Goal: Communication & Community: Answer question/provide support

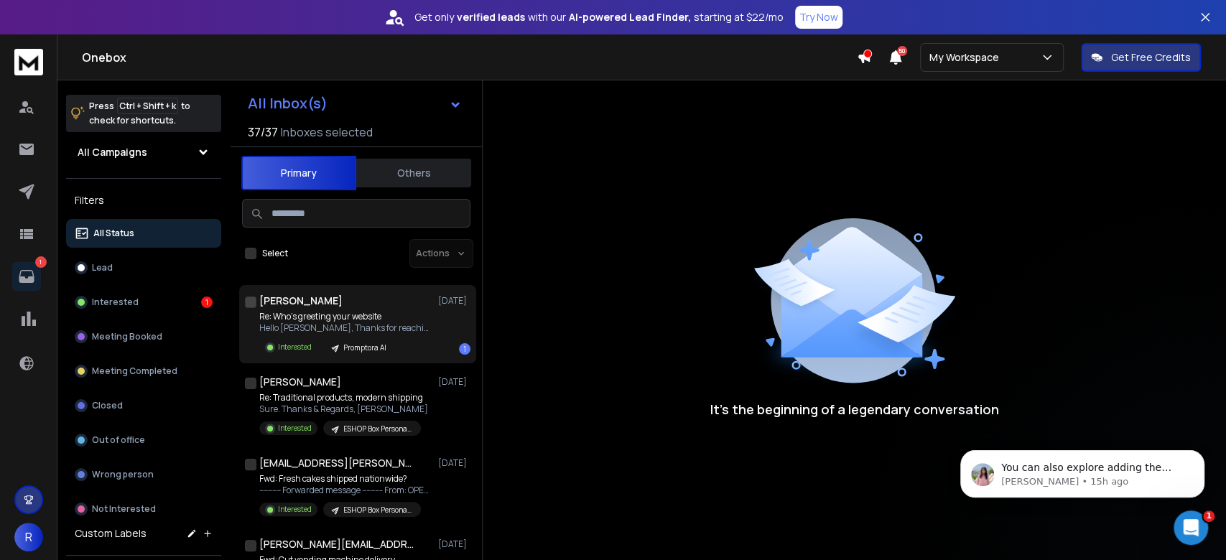
click at [418, 319] on div "Re: Who’s greeting your website Hello Subhankar, Thanks for reaching Interested…" at bounding box center [364, 333] width 211 height 44
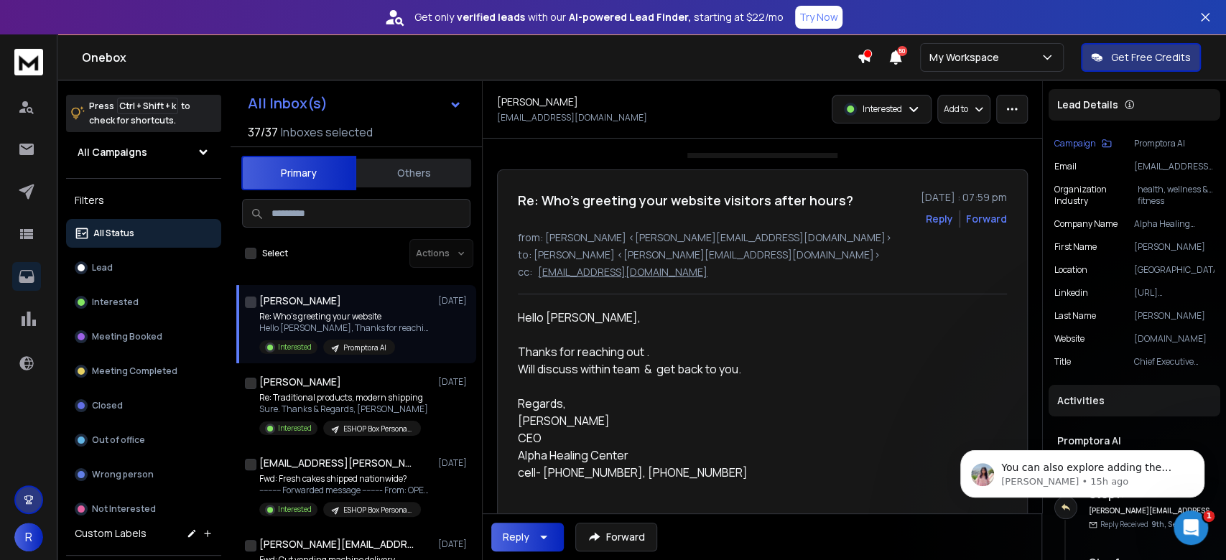
scroll to position [17, 0]
click at [919, 395] on div "Open Intercom Messenger" at bounding box center [1188, 525] width 47 height 47
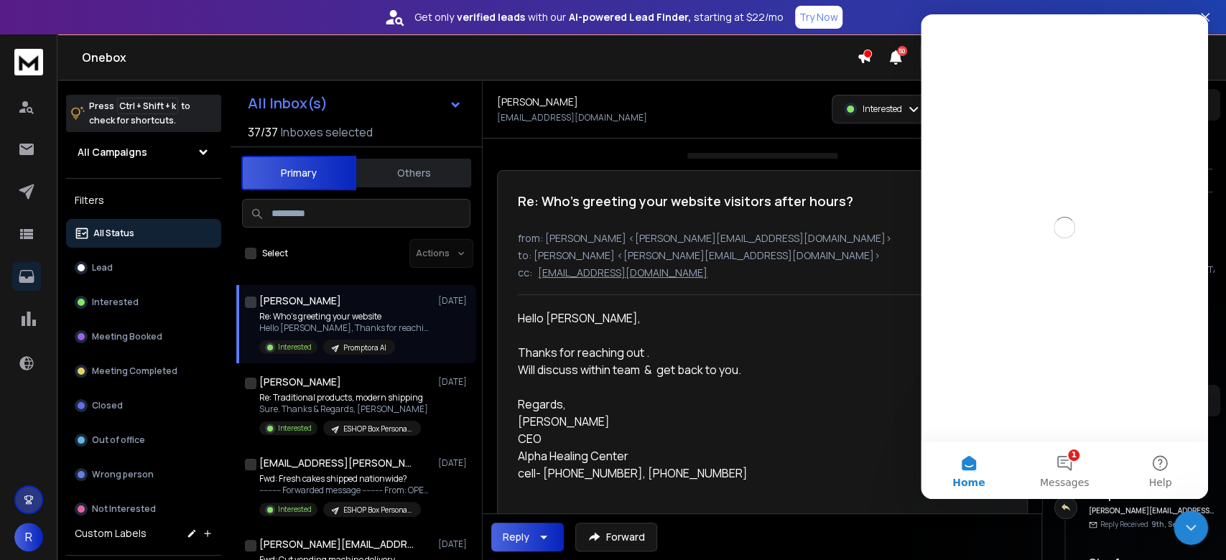
scroll to position [0, 0]
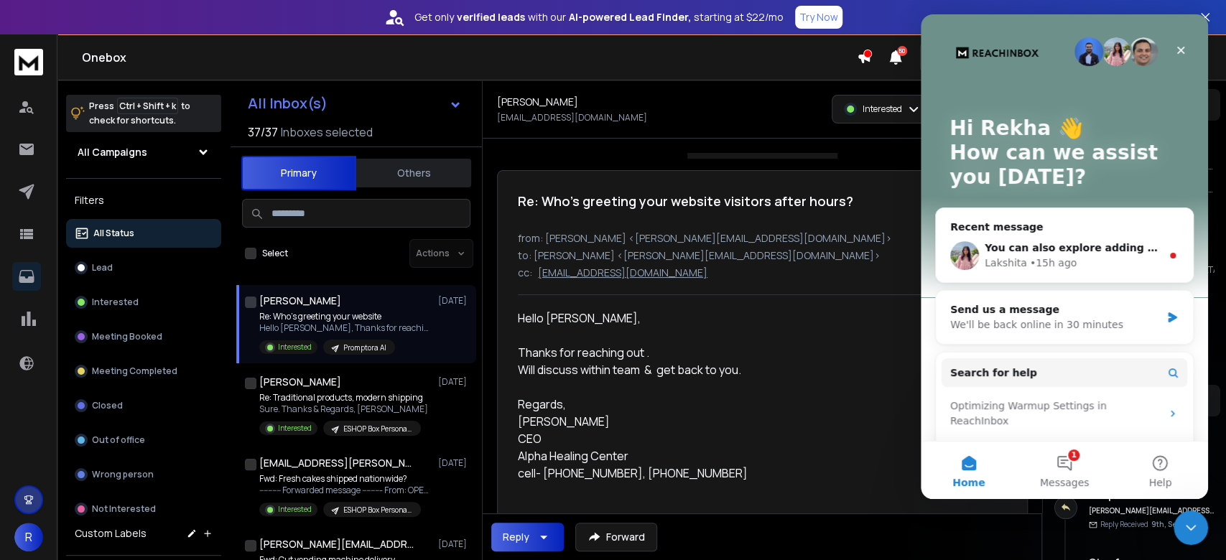
click at [811, 395] on div "Alpha Healing Center" at bounding box center [727, 455] width 419 height 17
click at [919, 395] on icon "Close Intercom Messenger" at bounding box center [1188, 525] width 17 height 17
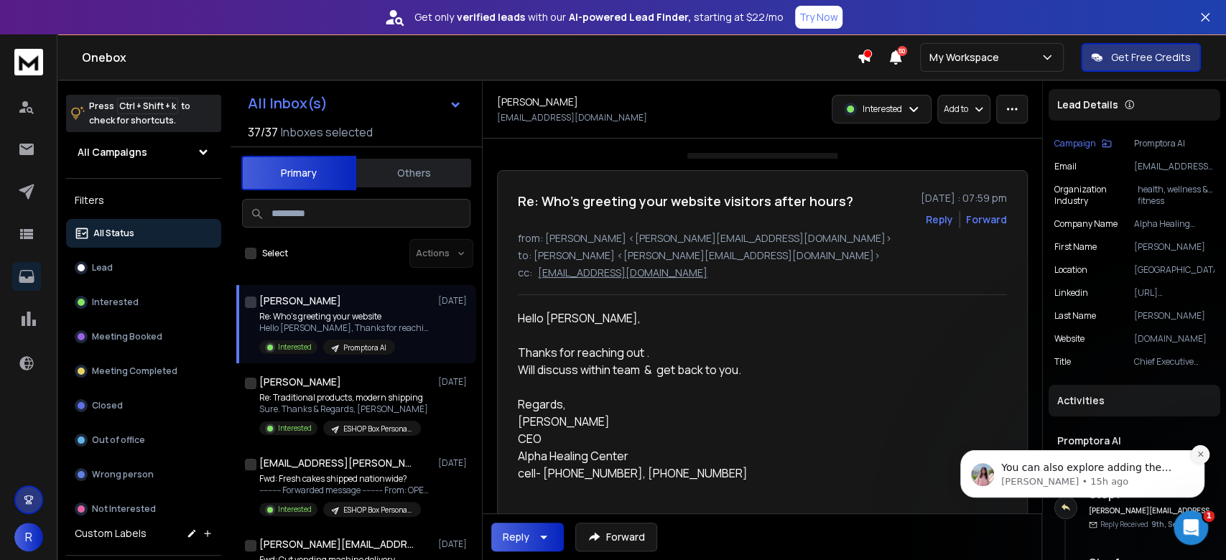
click at [919, 395] on icon "Dismiss notification" at bounding box center [1201, 454] width 8 height 8
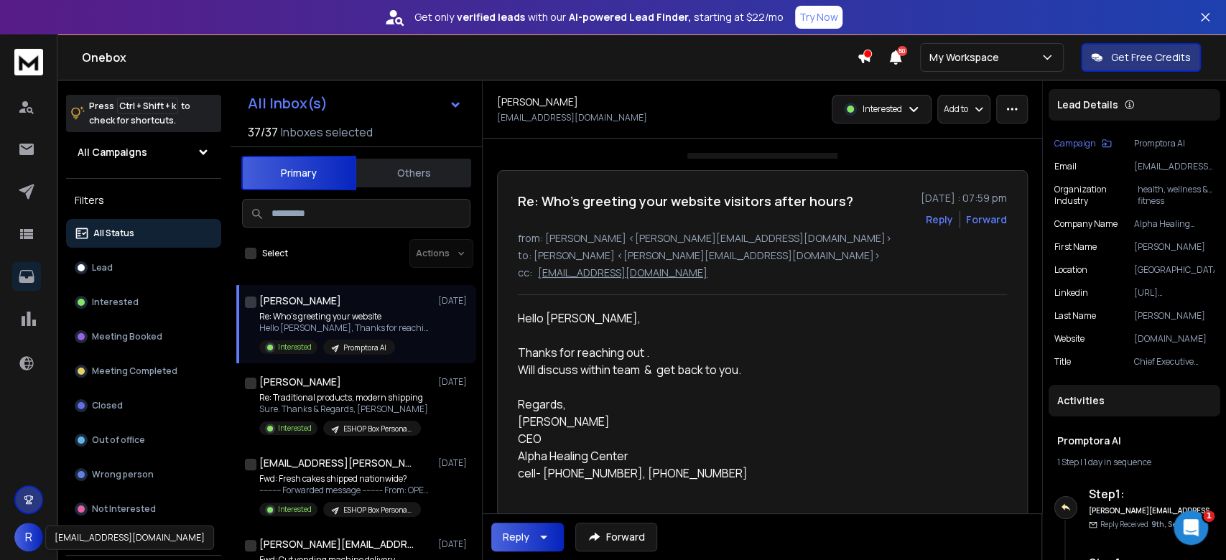
click at [32, 395] on span "R" at bounding box center [28, 537] width 29 height 29
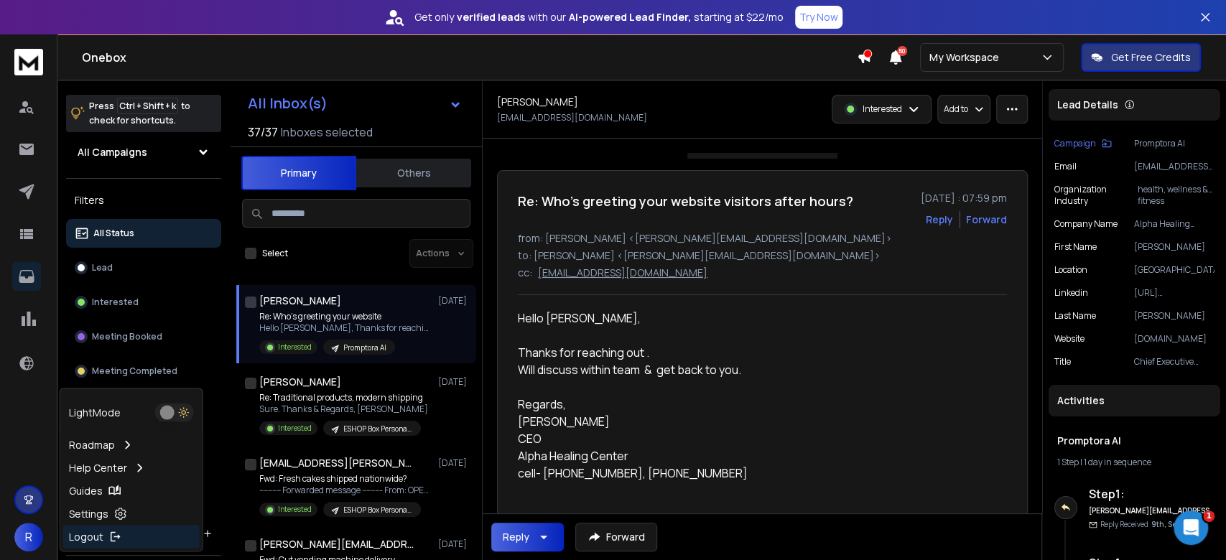
click at [96, 395] on p "Logout" at bounding box center [86, 536] width 34 height 14
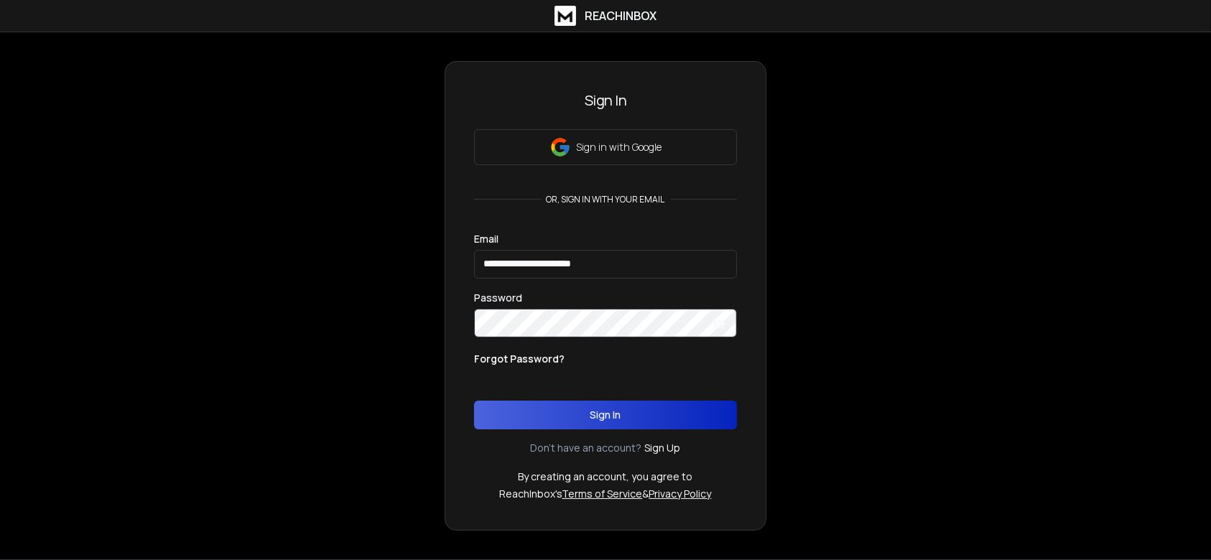
drag, startPoint x: 0, startPoint y: 0, endPoint x: 625, endPoint y: 250, distance: 673.0
click at [625, 250] on input "**********" at bounding box center [605, 264] width 263 height 29
type input "**********"
click at [540, 412] on button "Sign In" at bounding box center [605, 415] width 263 height 29
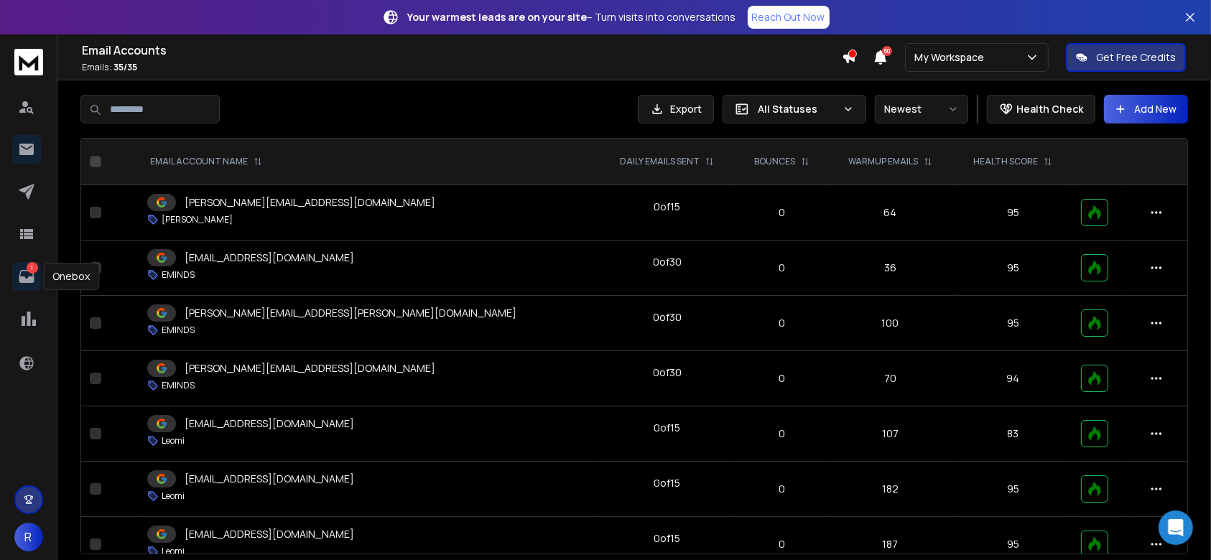
click at [12, 287] on link "1" at bounding box center [26, 276] width 29 height 29
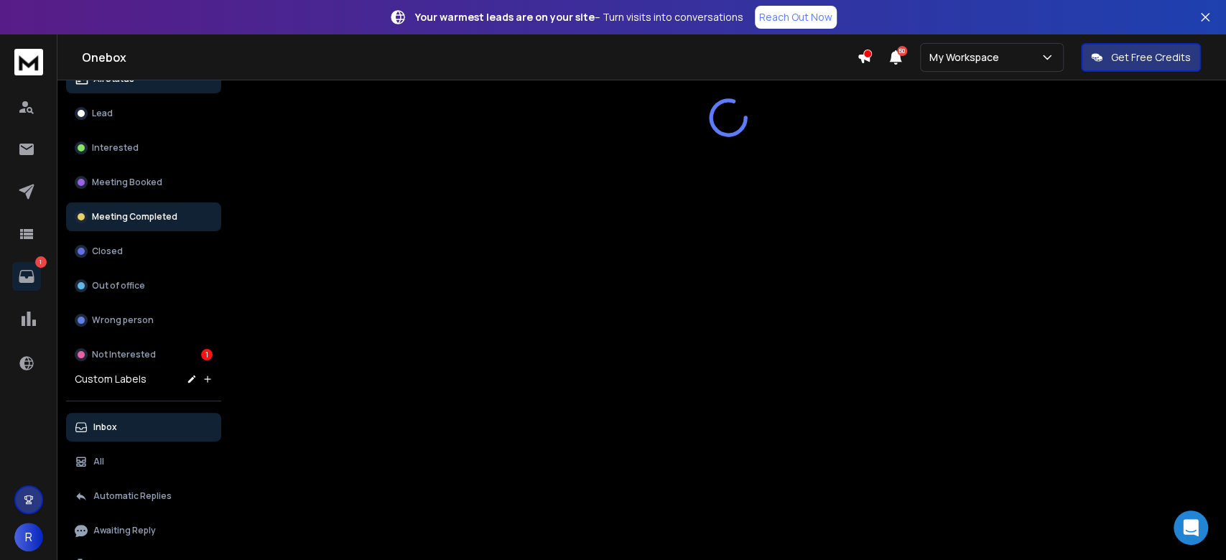
scroll to position [157, 0]
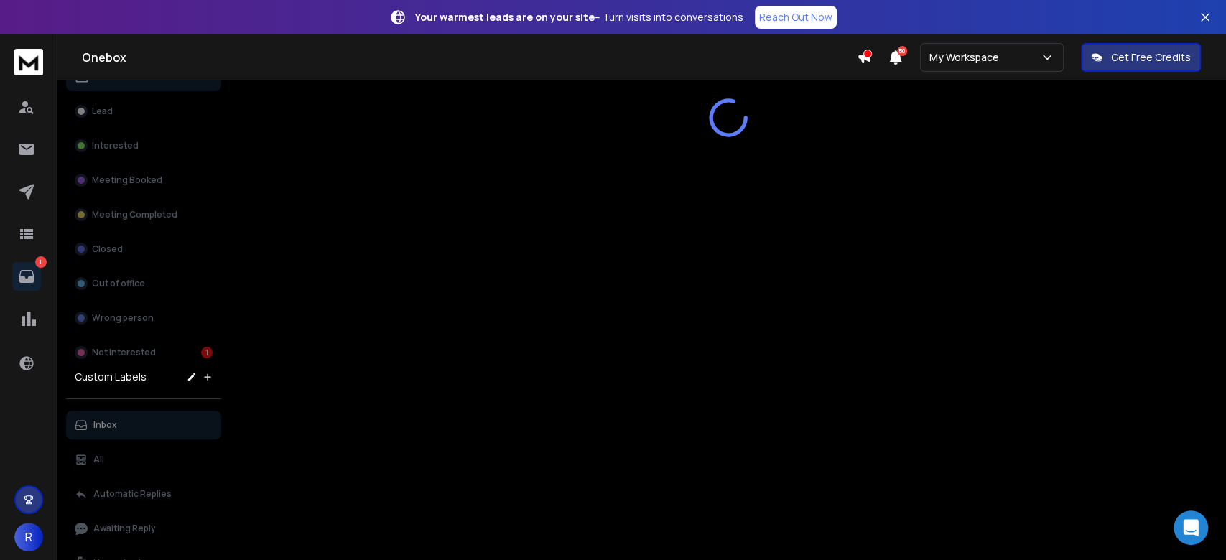
click at [139, 464] on div "Inbox All Automatic Replies Awaiting Reply Unread only Sent Archive" at bounding box center [143, 546] width 155 height 270
click at [103, 461] on div "Inbox All Automatic Replies Awaiting Reply Unread only Sent Archive" at bounding box center [143, 546] width 155 height 270
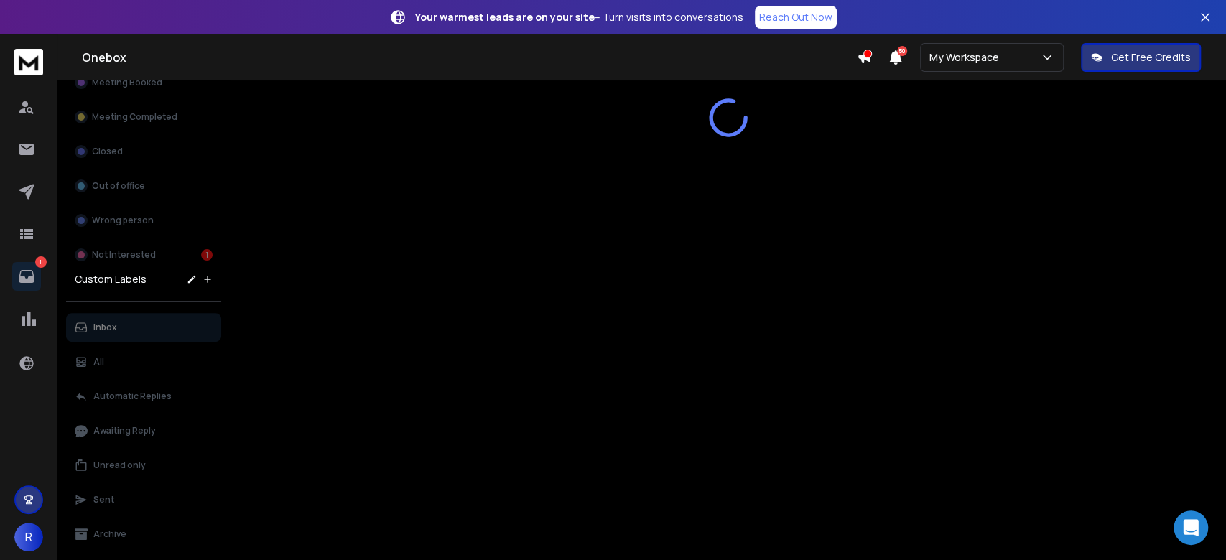
scroll to position [259, 0]
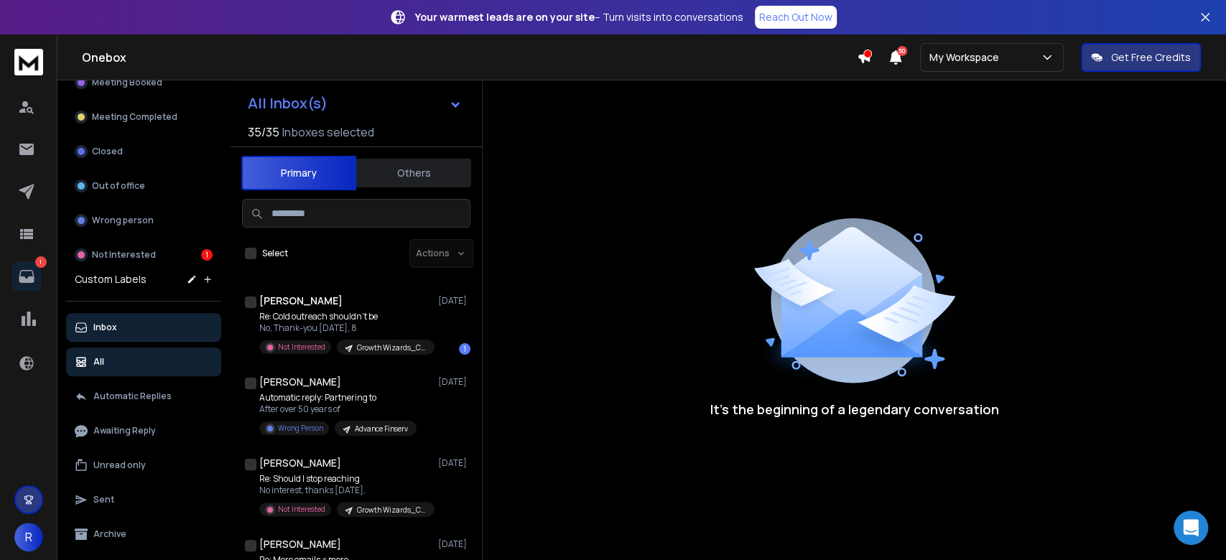
click at [116, 362] on button "All" at bounding box center [143, 362] width 155 height 29
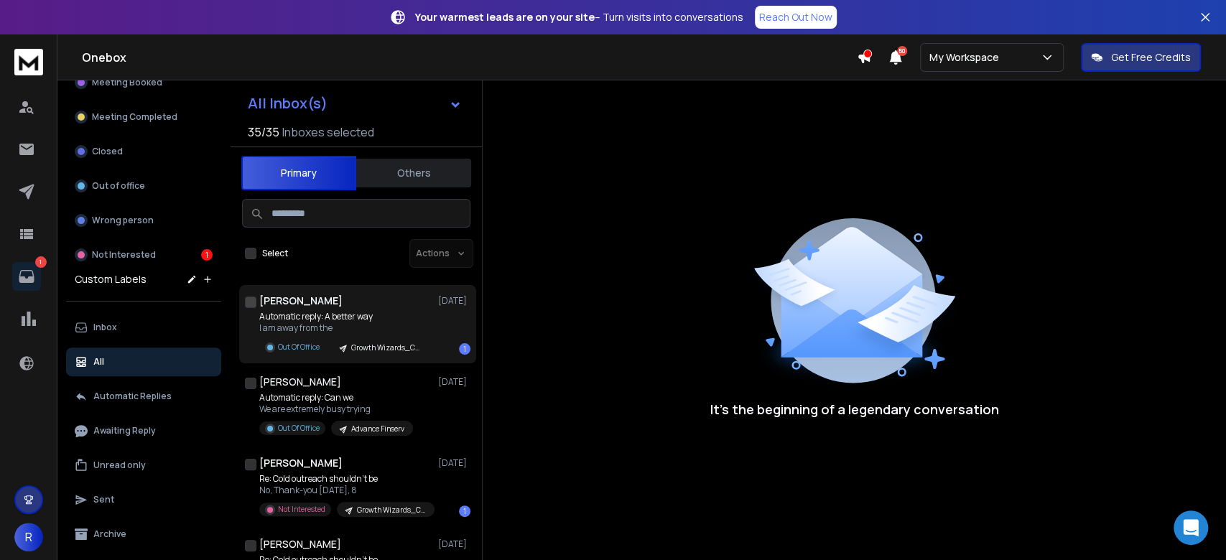
click at [421, 319] on p "Automatic reply: A better way" at bounding box center [344, 316] width 170 height 11
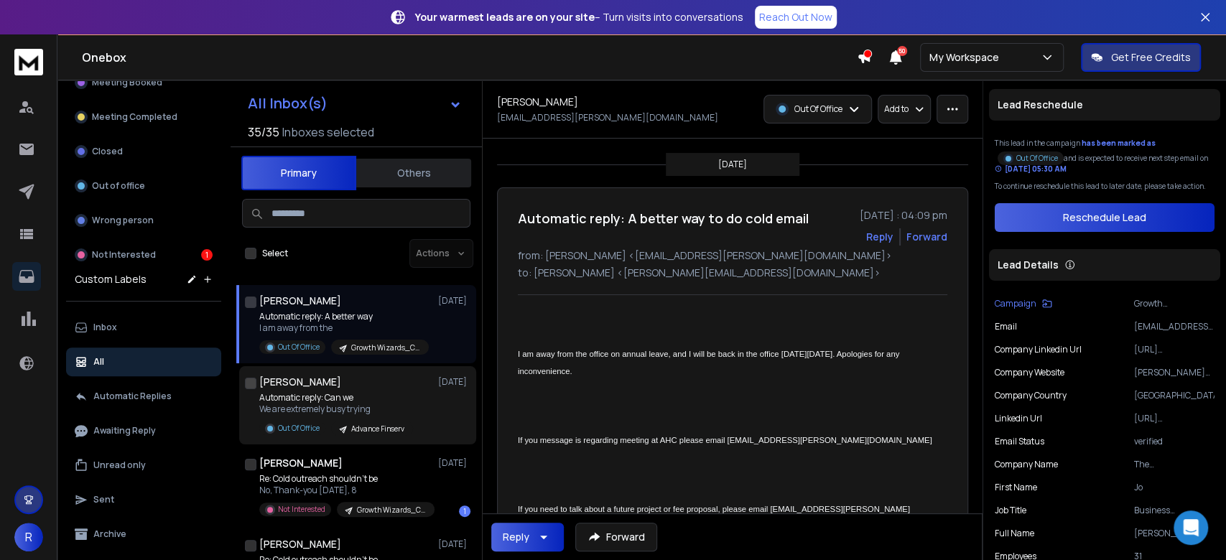
click at [396, 396] on p "Automatic reply: Can we" at bounding box center [336, 397] width 154 height 11
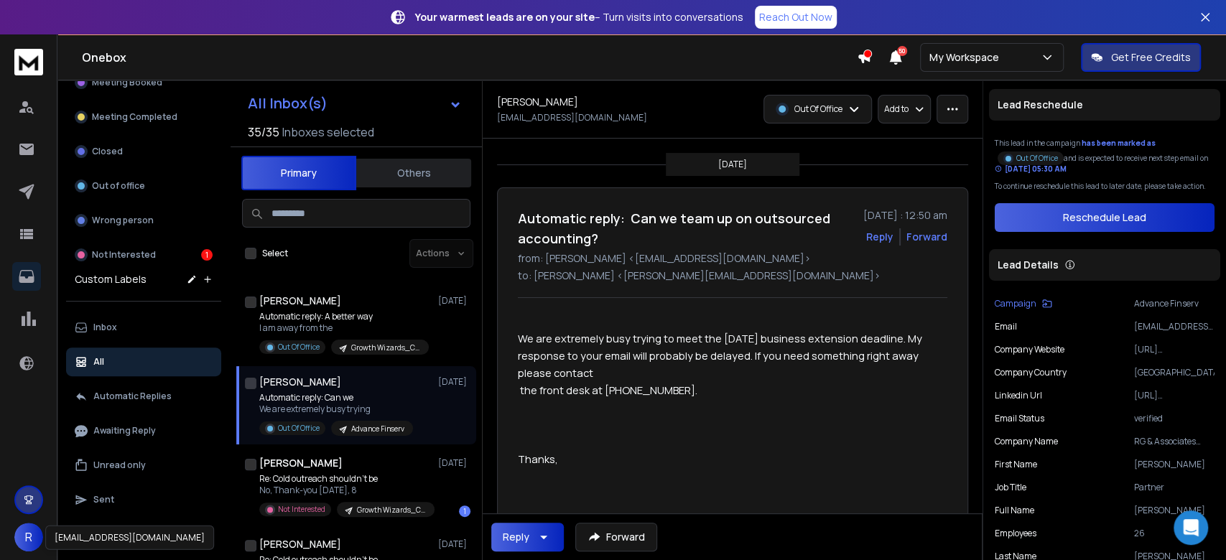
click at [32, 537] on span "R" at bounding box center [28, 537] width 29 height 29
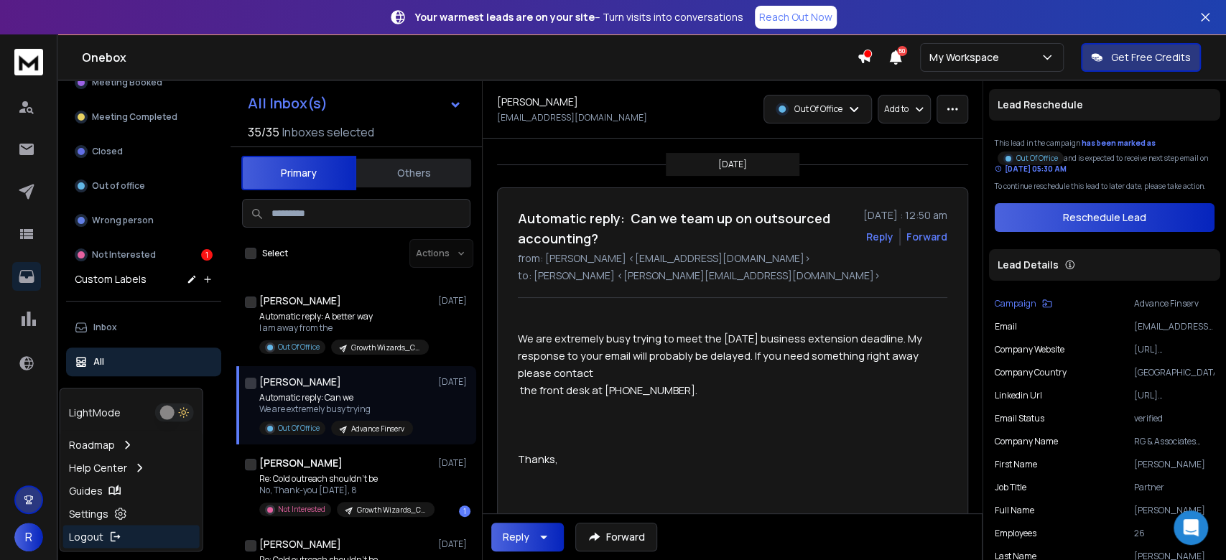
click at [103, 544] on div "Logout" at bounding box center [131, 536] width 136 height 23
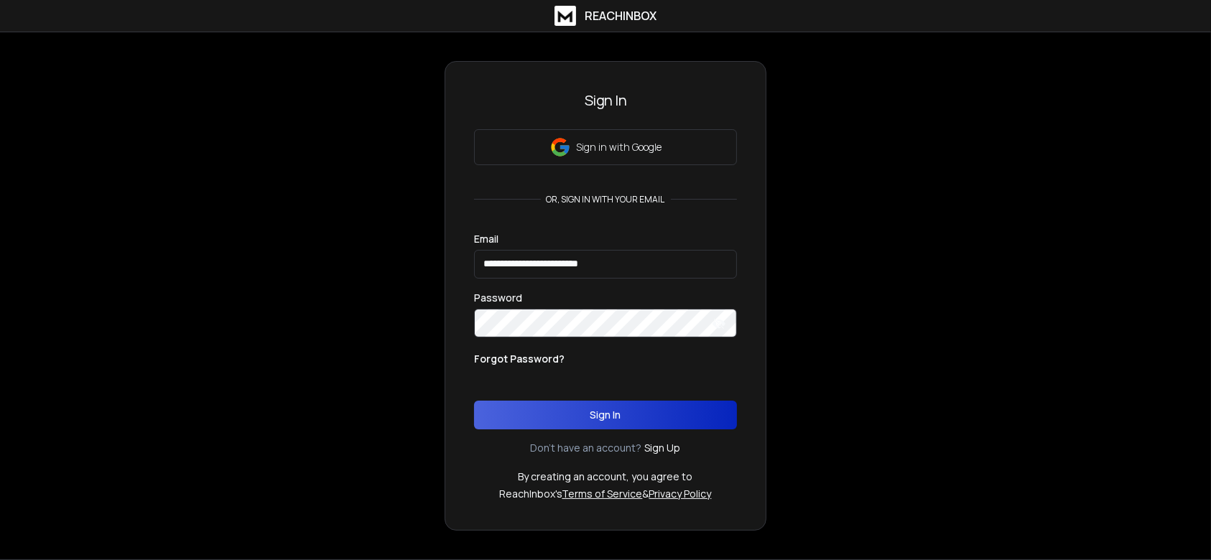
click at [651, 264] on input "**********" at bounding box center [605, 264] width 263 height 29
type input "**********"
click at [560, 415] on button "Sign In" at bounding box center [605, 415] width 263 height 29
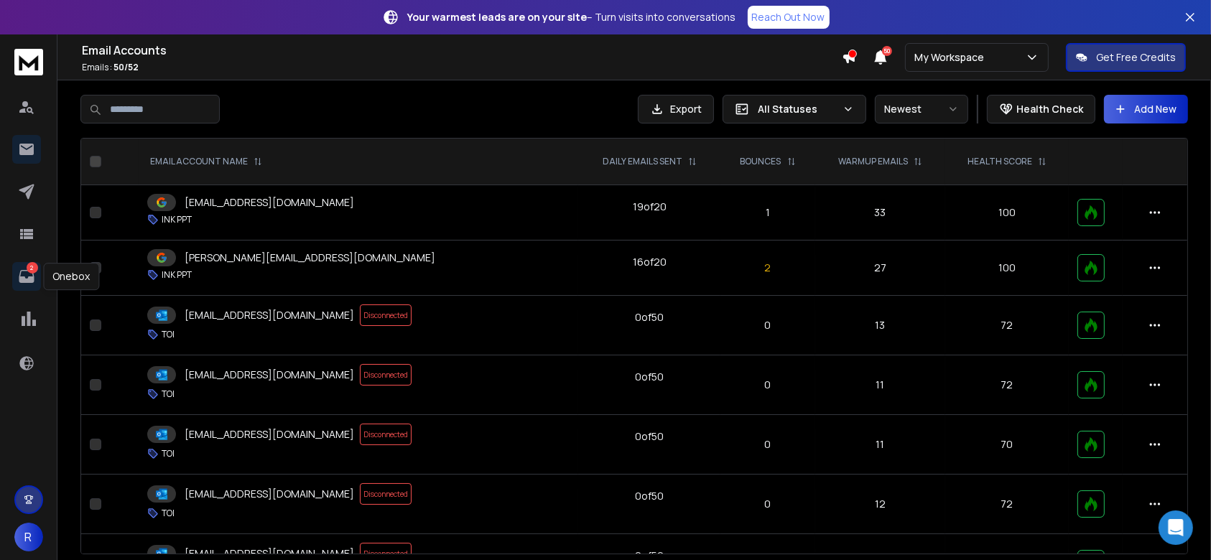
click at [27, 275] on icon at bounding box center [26, 276] width 17 height 17
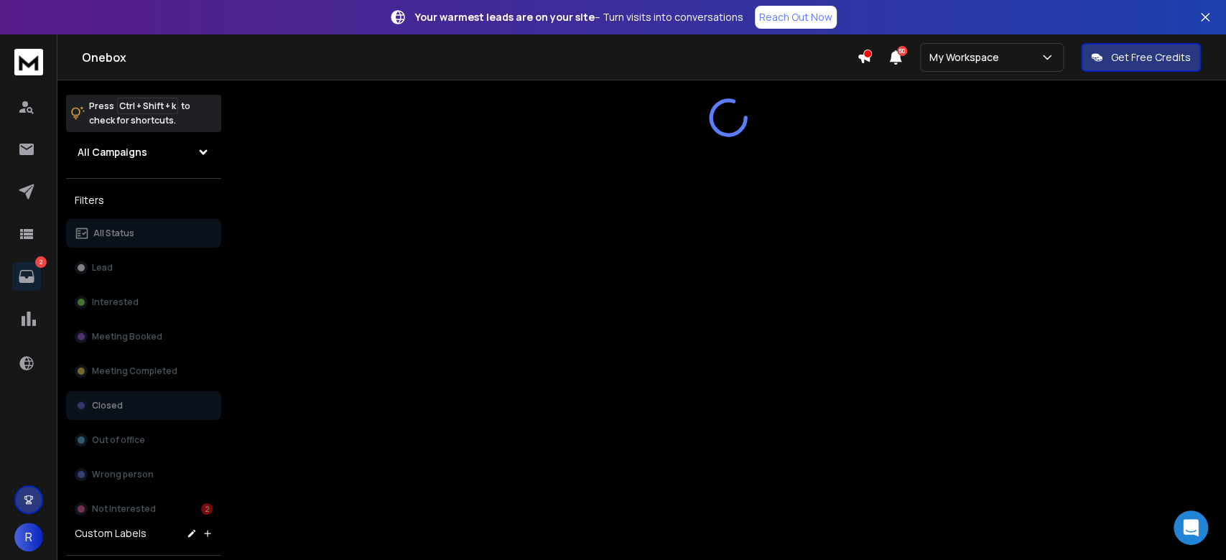
scroll to position [256, 0]
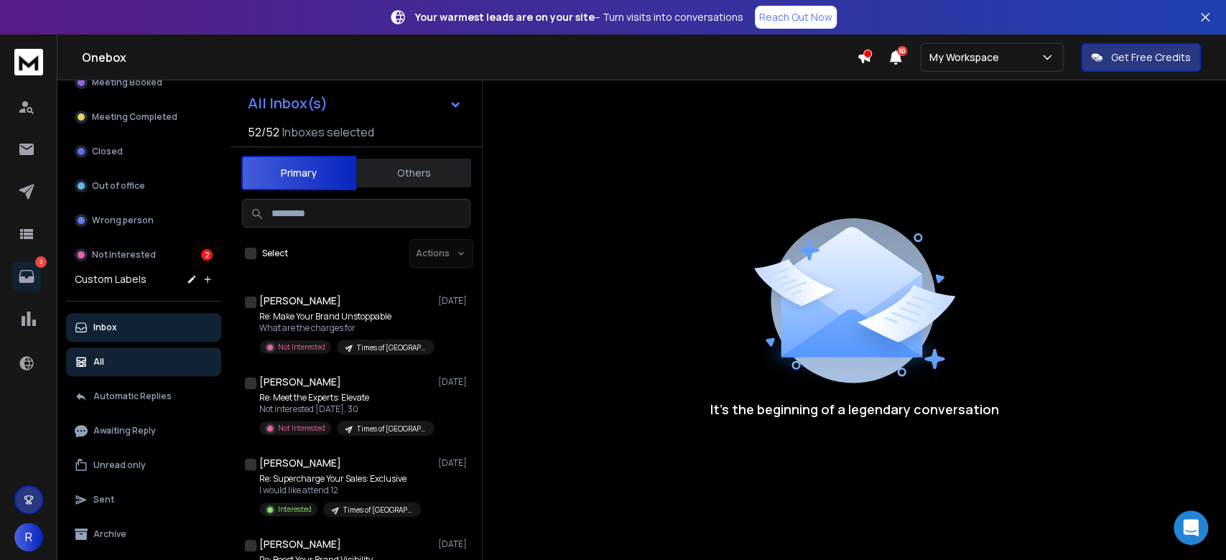
click at [140, 371] on button "All" at bounding box center [143, 362] width 155 height 29
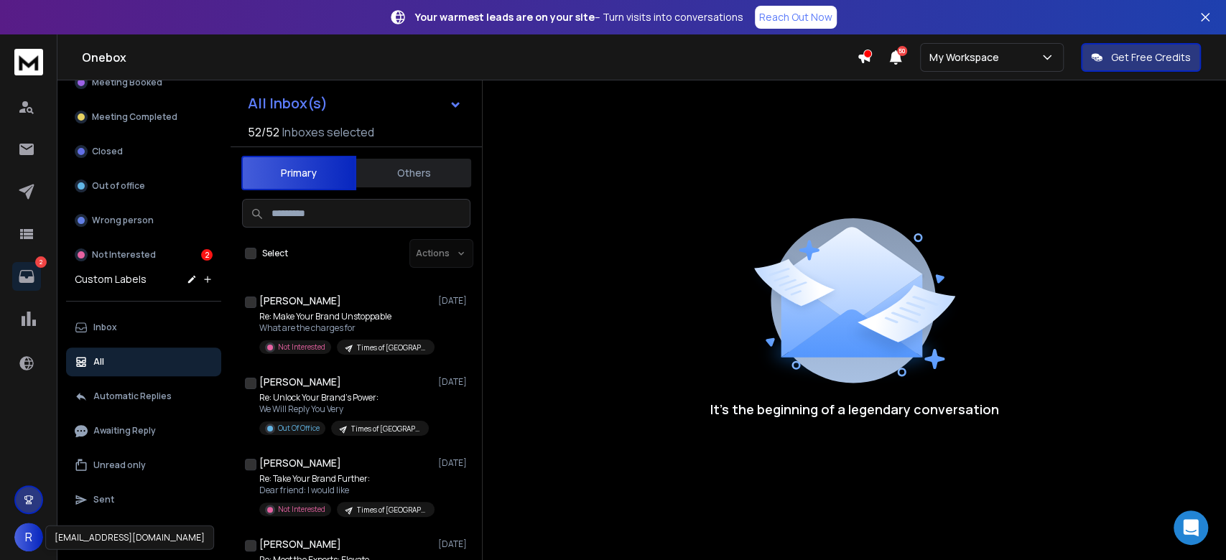
click at [22, 543] on span "R" at bounding box center [28, 537] width 29 height 29
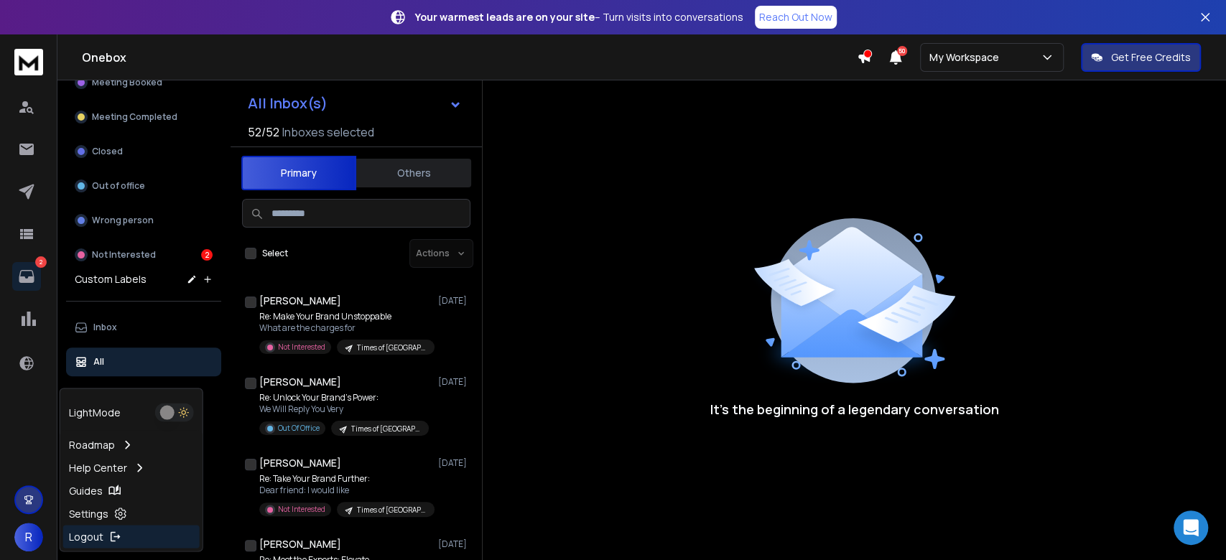
click at [110, 526] on div "Logout" at bounding box center [131, 536] width 136 height 23
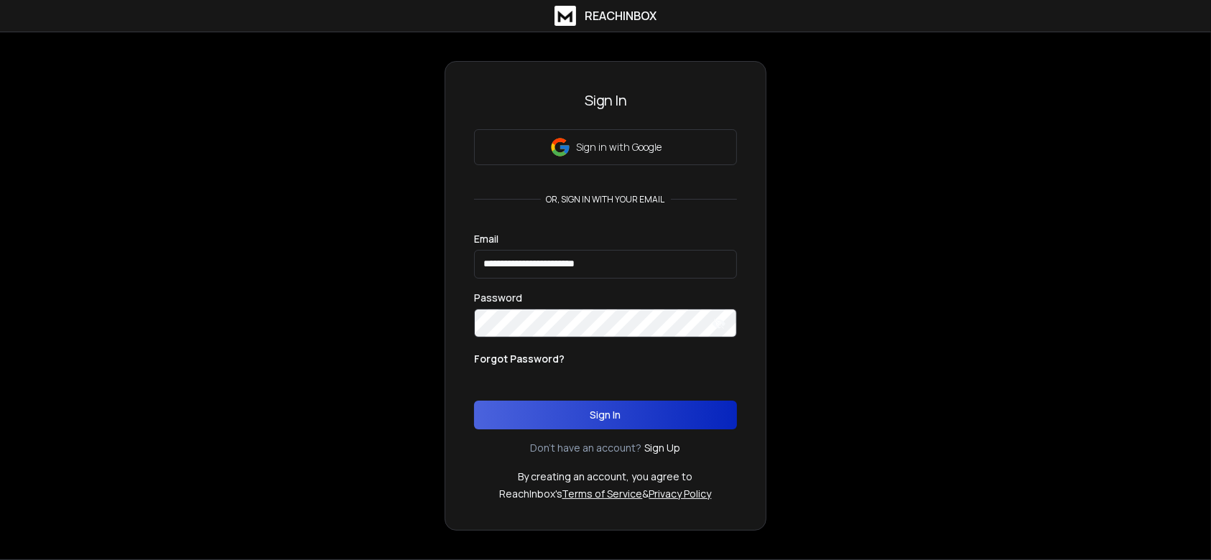
click at [639, 269] on input "**********" at bounding box center [605, 264] width 263 height 29
type input "**********"
click at [572, 424] on button "Sign In" at bounding box center [605, 415] width 263 height 29
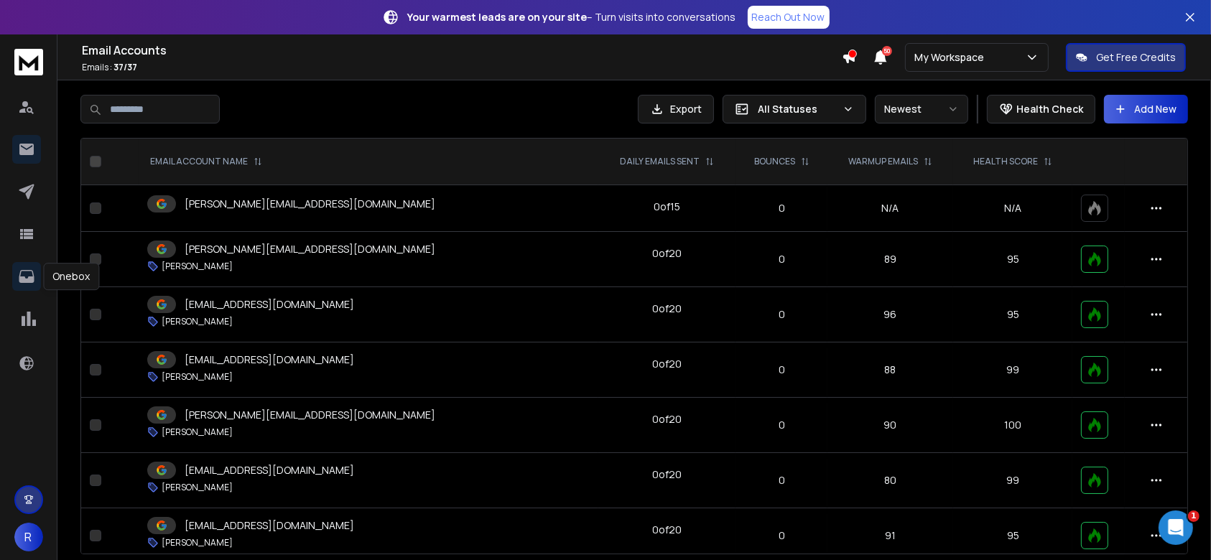
click at [19, 279] on icon at bounding box center [26, 276] width 15 height 13
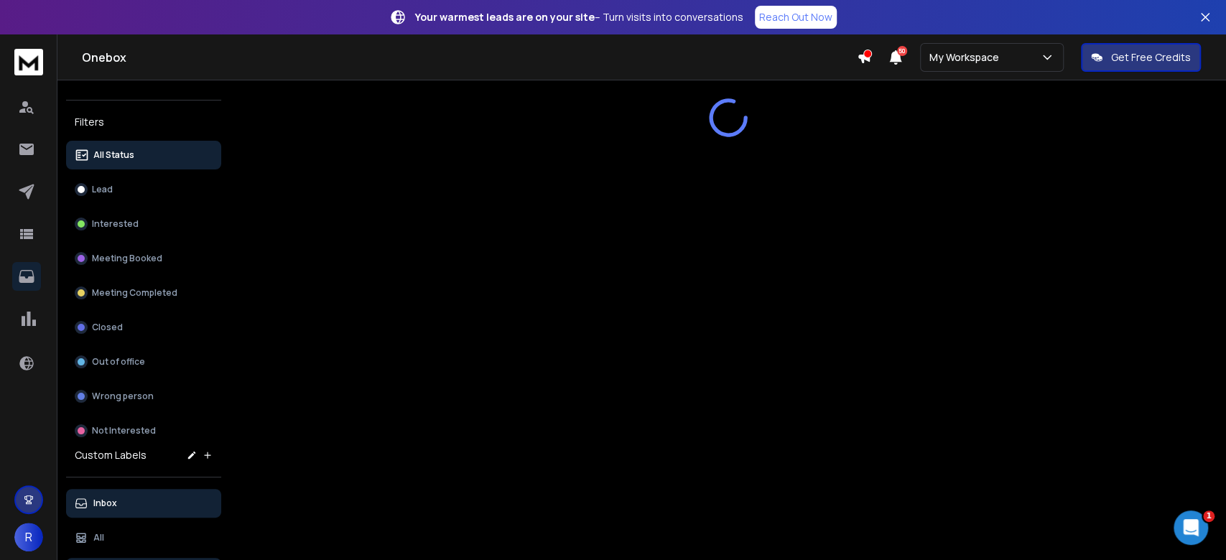
scroll to position [191, 0]
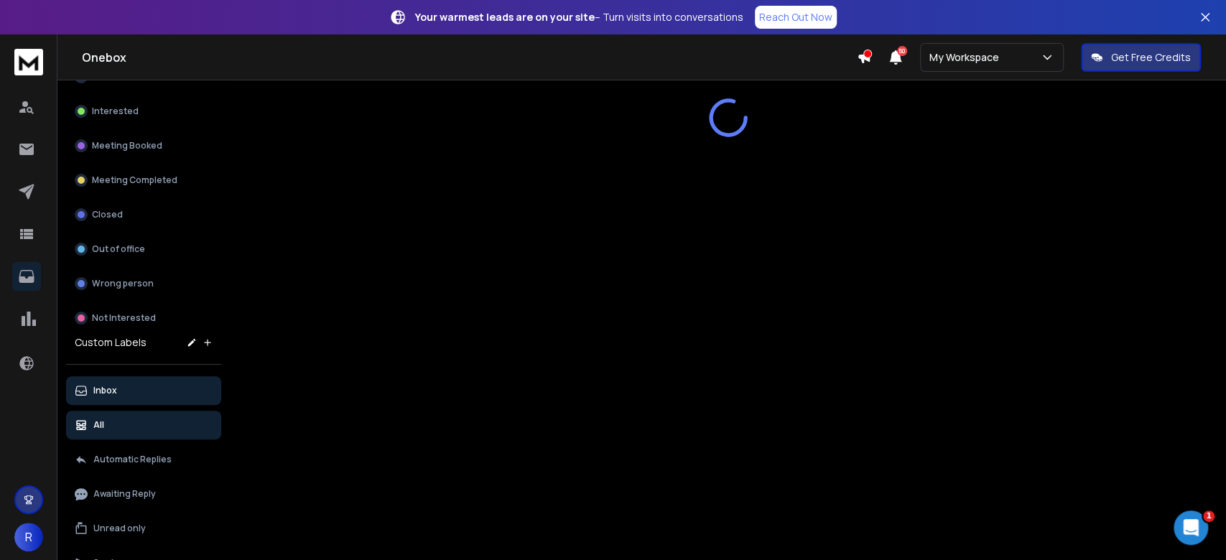
click at [155, 434] on button "All" at bounding box center [143, 425] width 155 height 29
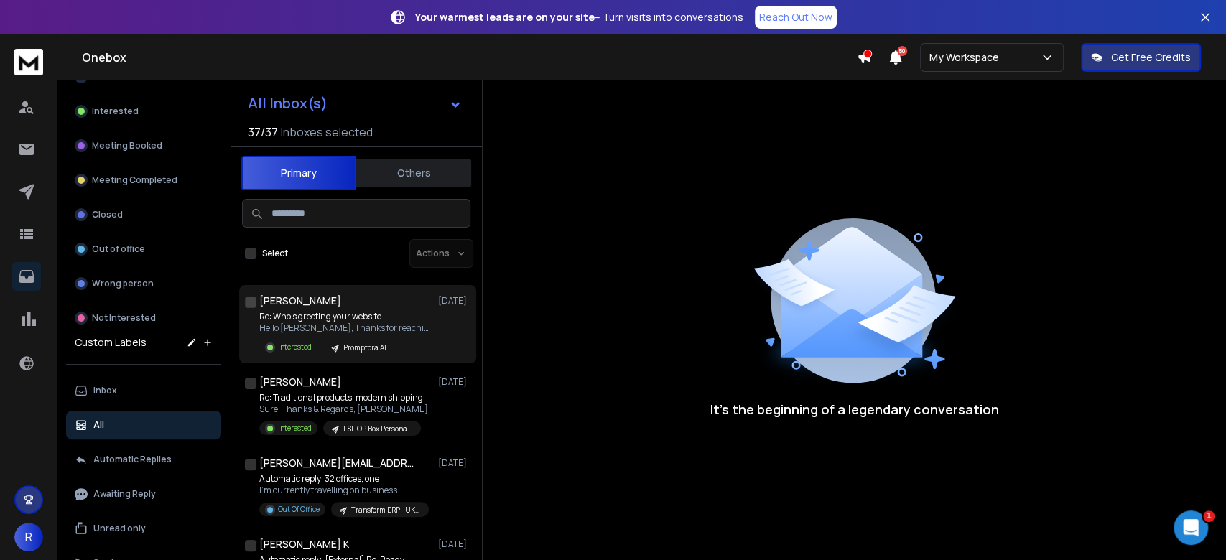
click at [430, 318] on div "Re: Who’s greeting your website Hello [PERSON_NAME], Thanks for reaching Intere…" at bounding box center [364, 333] width 211 height 44
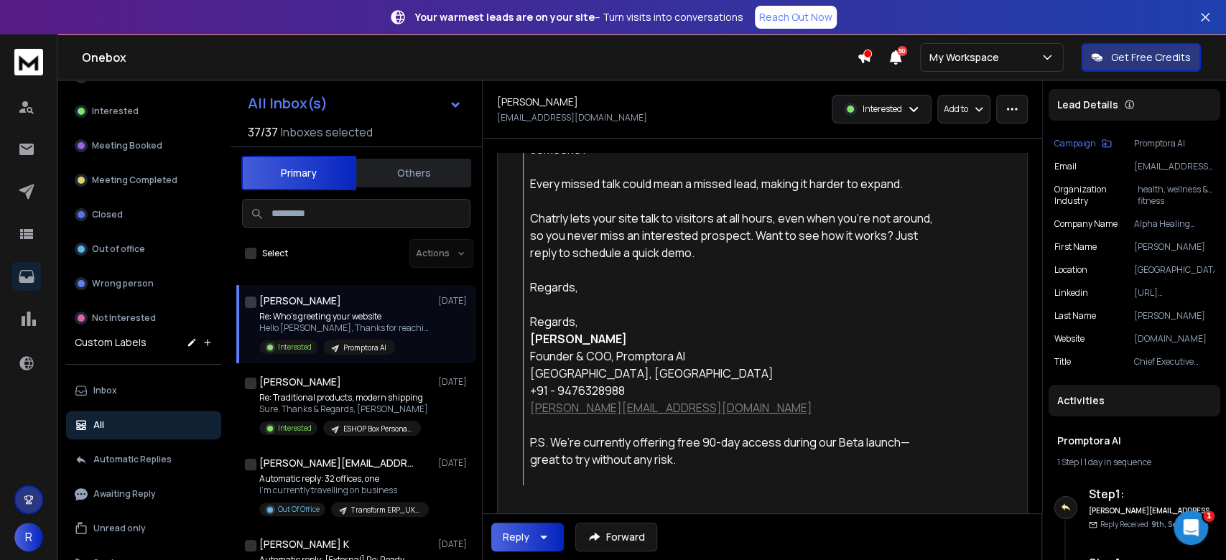
scroll to position [568, 0]
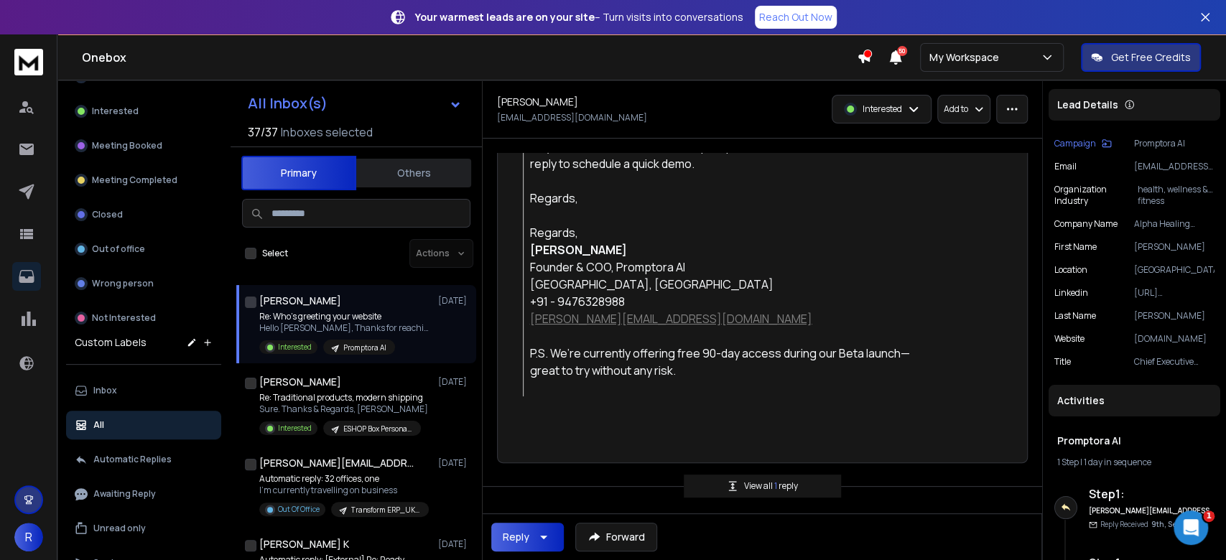
click at [747, 481] on p "View all 1 reply" at bounding box center [771, 486] width 54 height 11
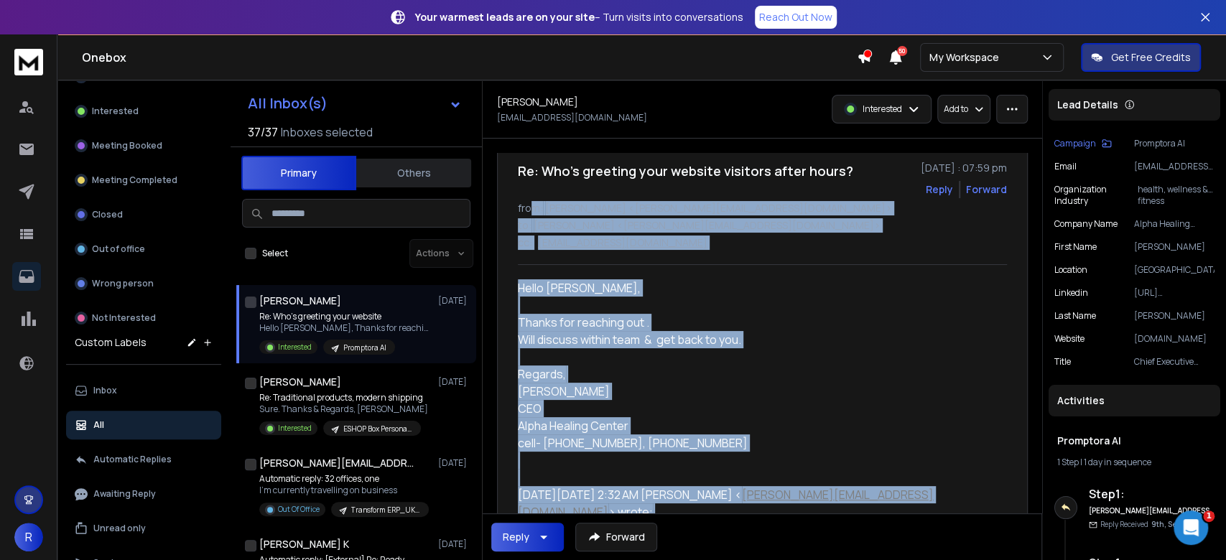
scroll to position [0, 0]
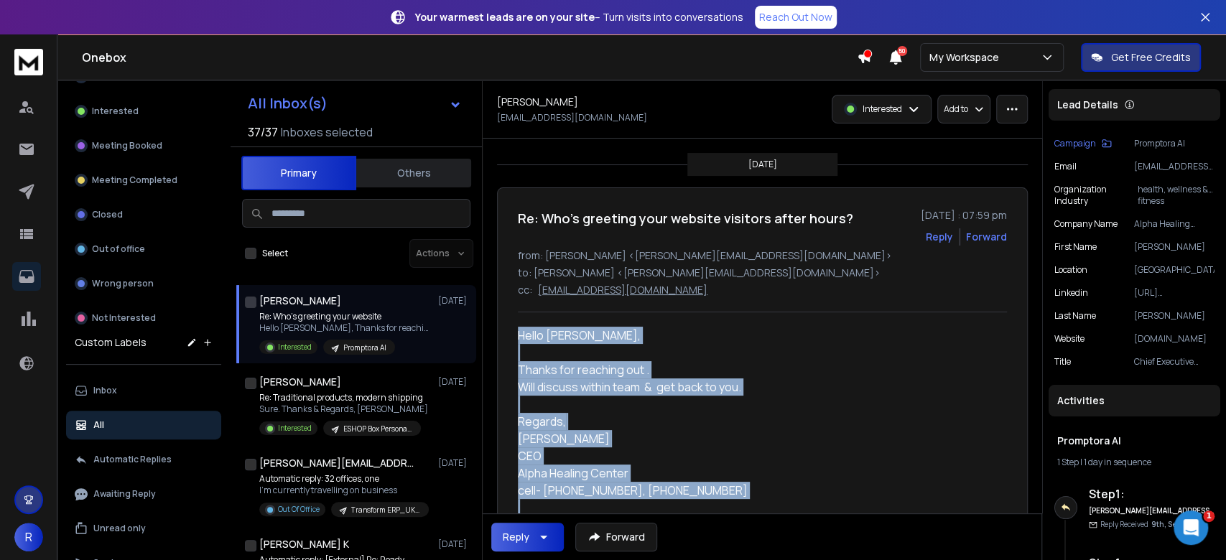
drag, startPoint x: 667, startPoint y: 386, endPoint x: 517, endPoint y: 338, distance: 157.0
copy div "Hello [PERSON_NAME], Thanks for reaching out . Will discuss within team & get b…"
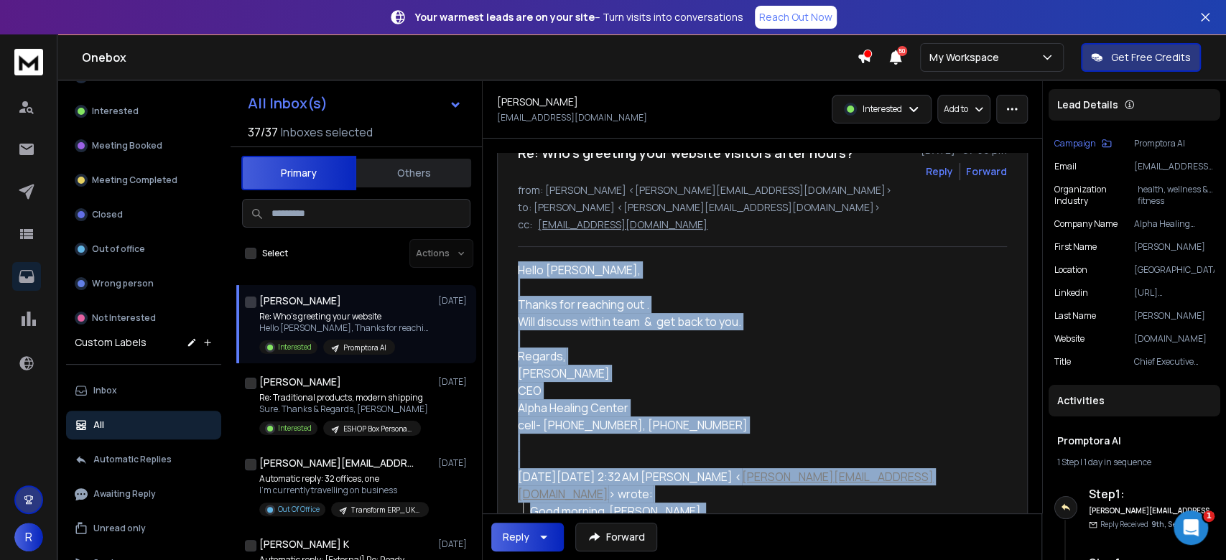
scroll to position [96, 0]
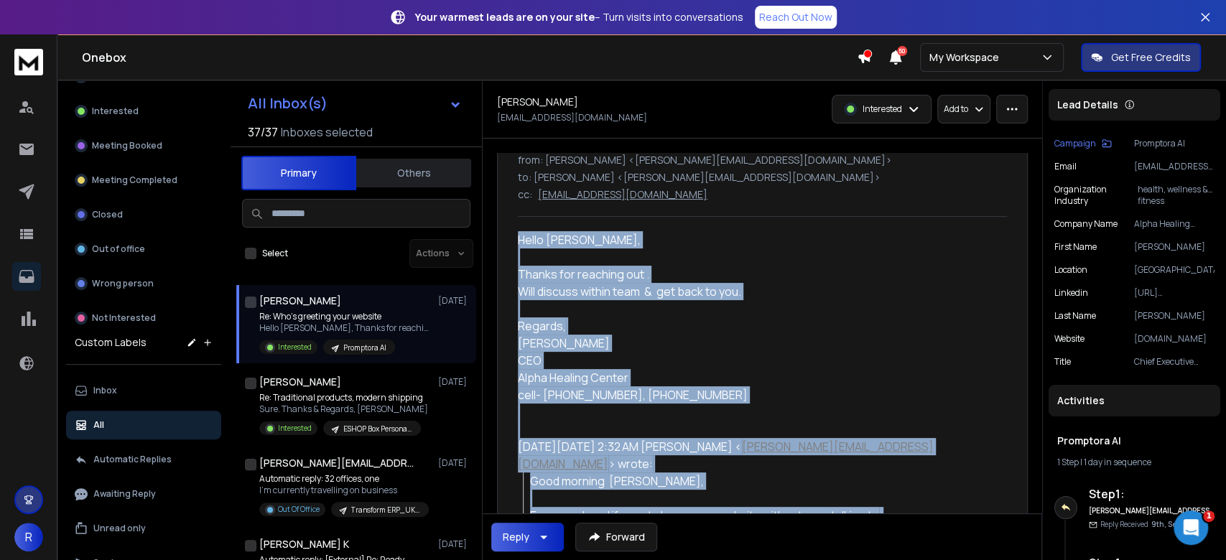
click at [732, 344] on div "[PERSON_NAME] CEO Alpha Healing Center cell- [PHONE_NUMBER], [PHONE_NUMBER]" at bounding box center [727, 369] width 419 height 69
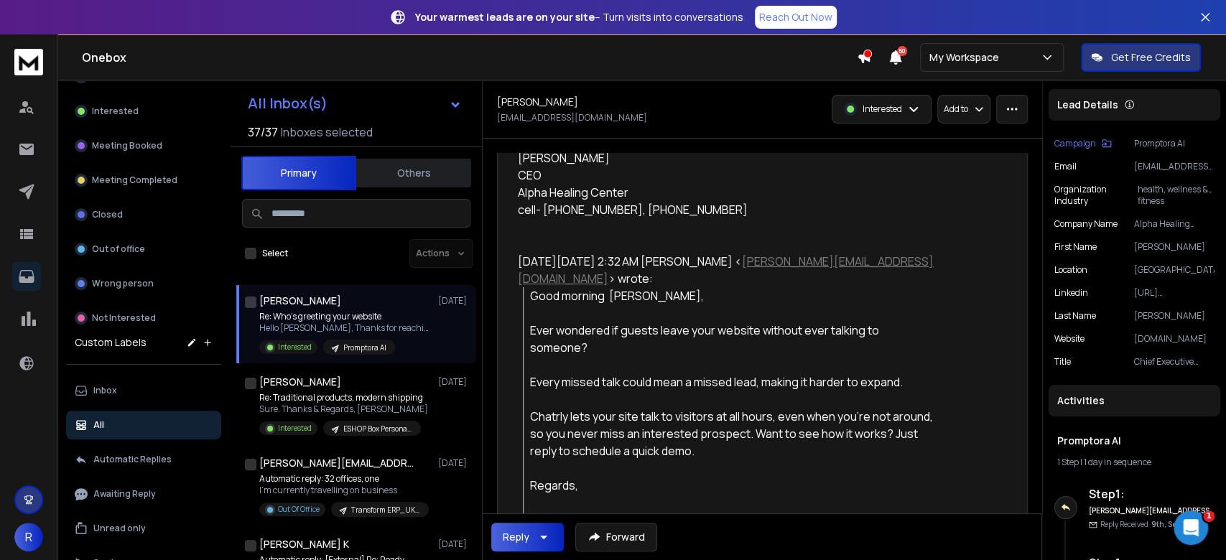
scroll to position [287, 0]
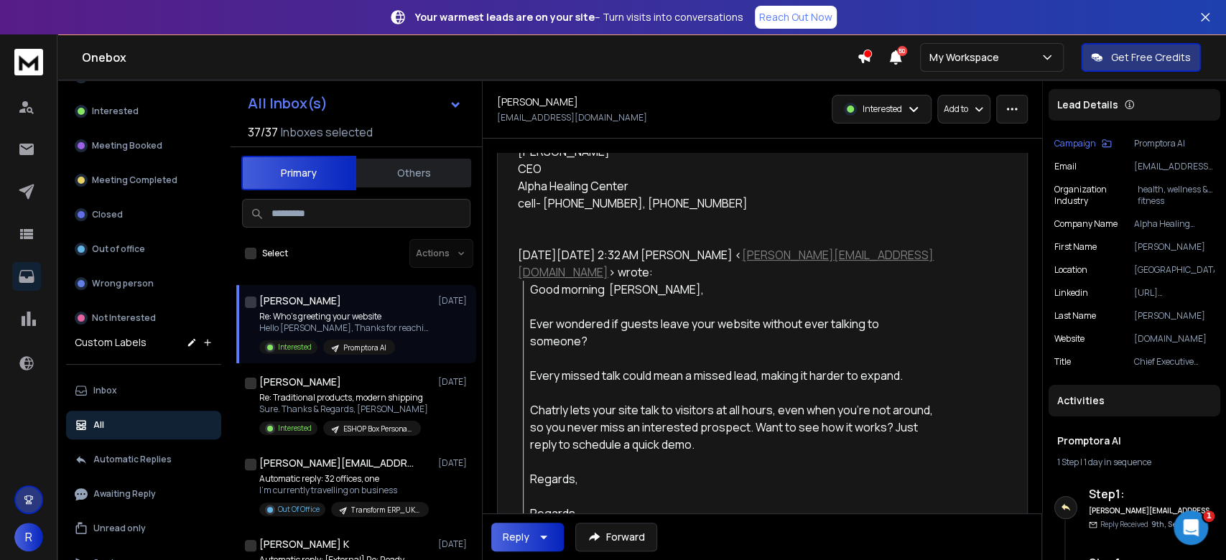
drag, startPoint x: 697, startPoint y: 427, endPoint x: 526, endPoint y: 274, distance: 229.9
click at [526, 274] on div "[DATE][DATE] 2:32 AM [PERSON_NAME] < [PERSON_NAME][EMAIL_ADDRESS][DOMAIN_NAME] …" at bounding box center [727, 461] width 419 height 431
copy div "[PERSON_NAME][EMAIL_ADDRESS][DOMAIN_NAME] > wrote: Good morning [PERSON_NAME], …"
click at [827, 210] on div "cell- [PHONE_NUMBER], [PHONE_NUMBER]" at bounding box center [727, 203] width 419 height 17
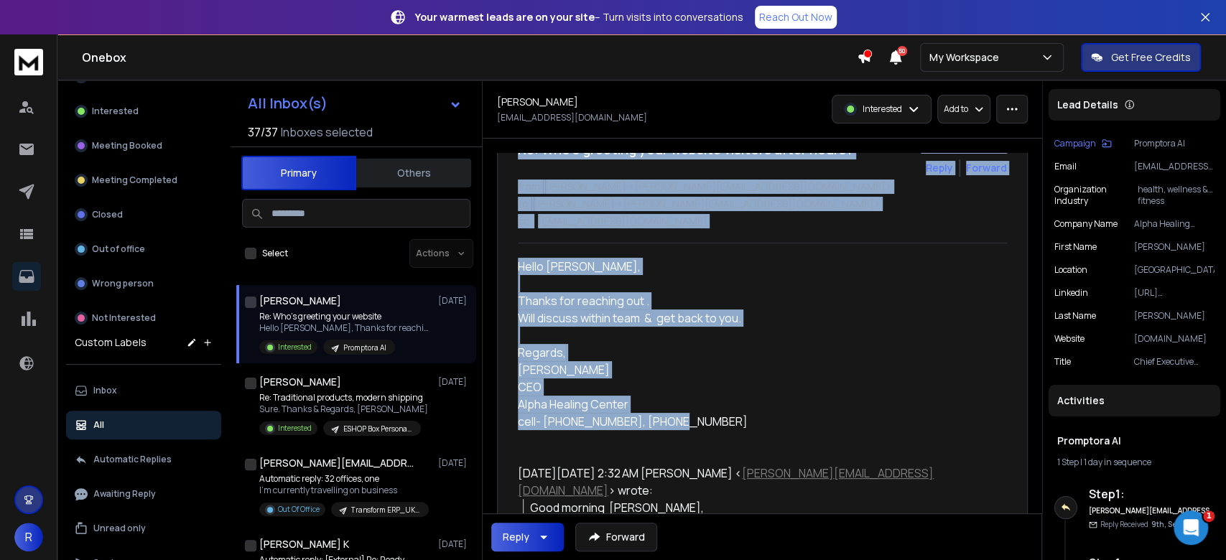
scroll to position [53, 0]
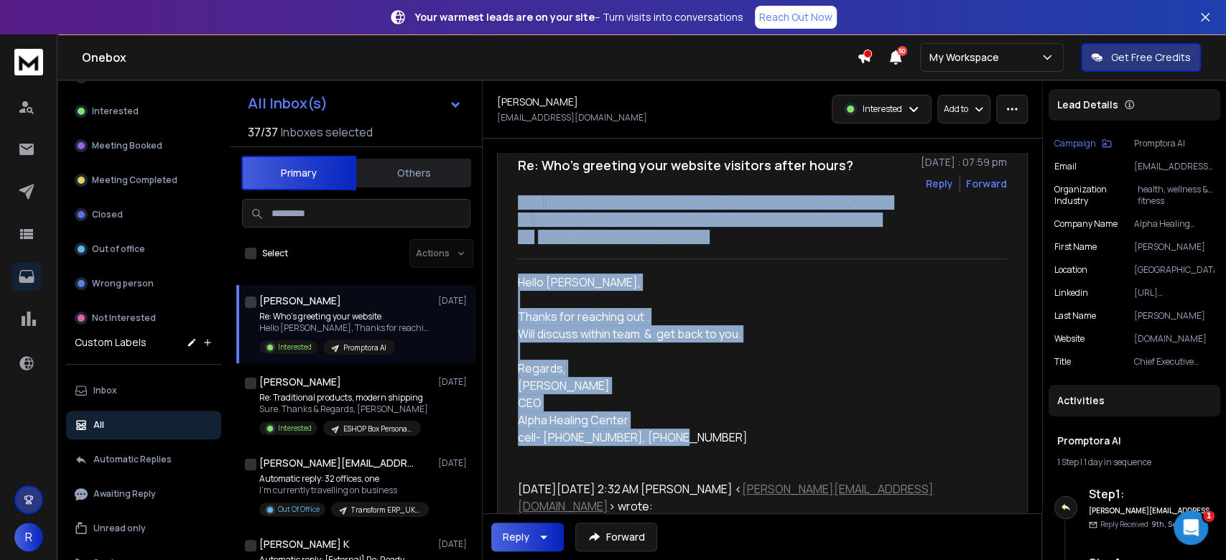
drag, startPoint x: 685, startPoint y: 400, endPoint x: 509, endPoint y: 201, distance: 266.1
click at [509, 201] on div "Re: Who’s greeting your website visitors after hours? [DATE] : 07:59 pm Reply F…" at bounding box center [762, 556] width 531 height 844
copy div "from: [PERSON_NAME] <[PERSON_NAME][EMAIL_ADDRESS][DOMAIN_NAME]> to: [PERSON_NAM…"
click at [771, 333] on div "Will discuss within team & get back to you." at bounding box center [727, 333] width 419 height 17
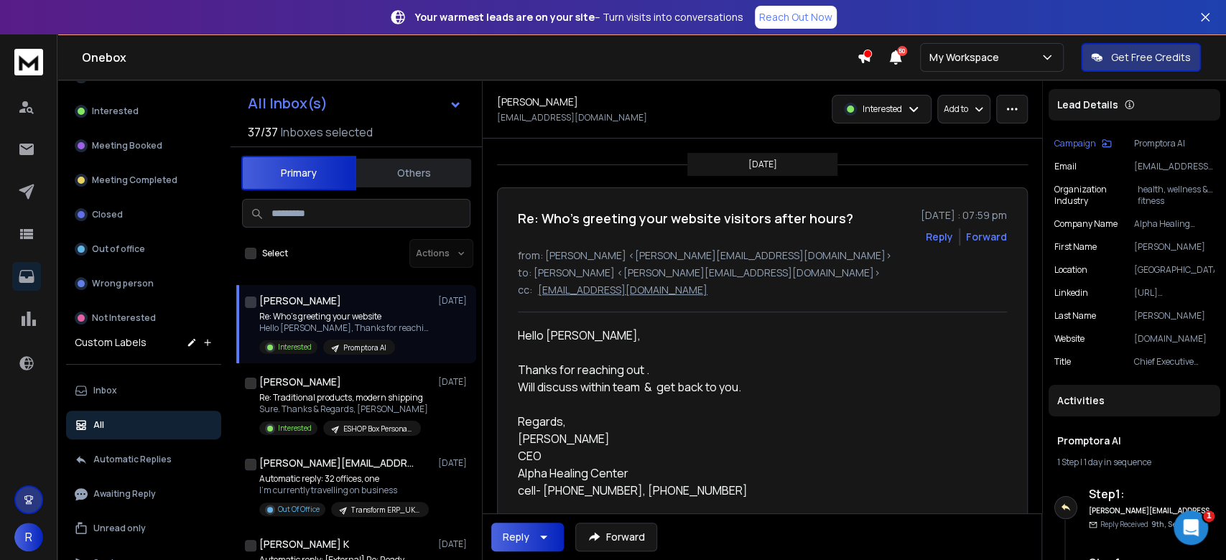
scroll to position [0, 0]
click at [526, 537] on div "Reply" at bounding box center [516, 537] width 27 height 14
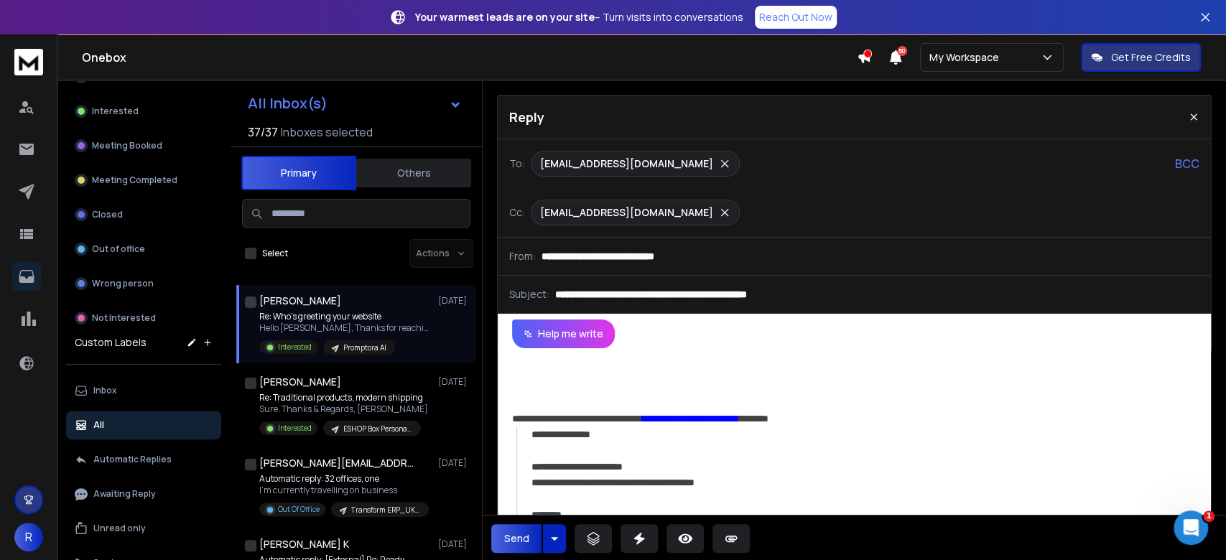
click at [588, 338] on button "Help me write" at bounding box center [563, 334] width 103 height 29
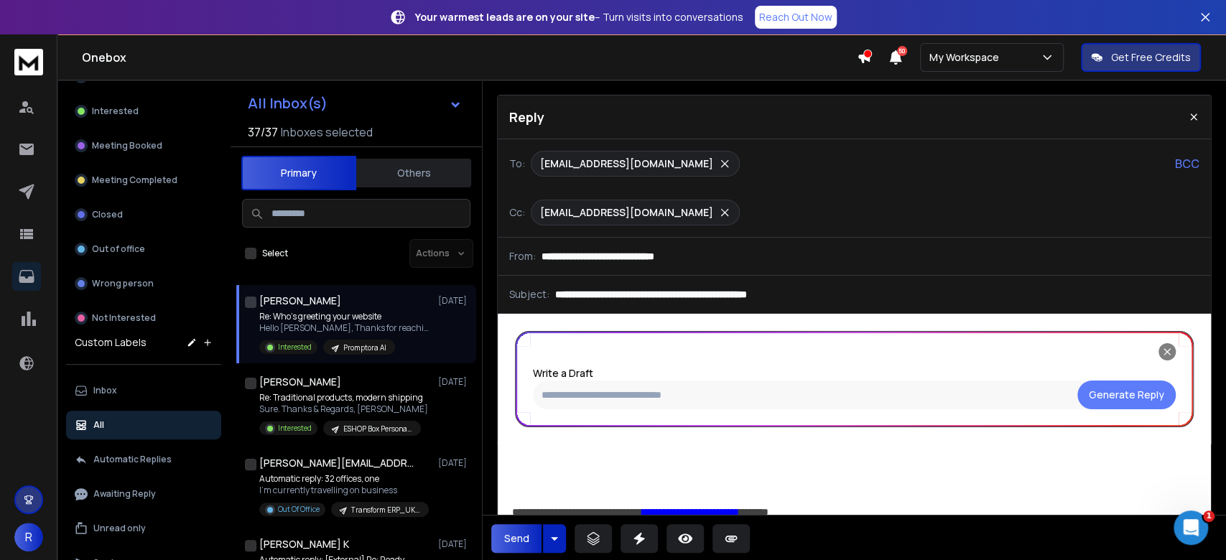
click at [638, 399] on input "text" at bounding box center [854, 395] width 643 height 29
click at [1161, 360] on div "Write a Draft Generate Reply" at bounding box center [854, 379] width 643 height 60
click at [1163, 347] on icon at bounding box center [1166, 351] width 11 height 11
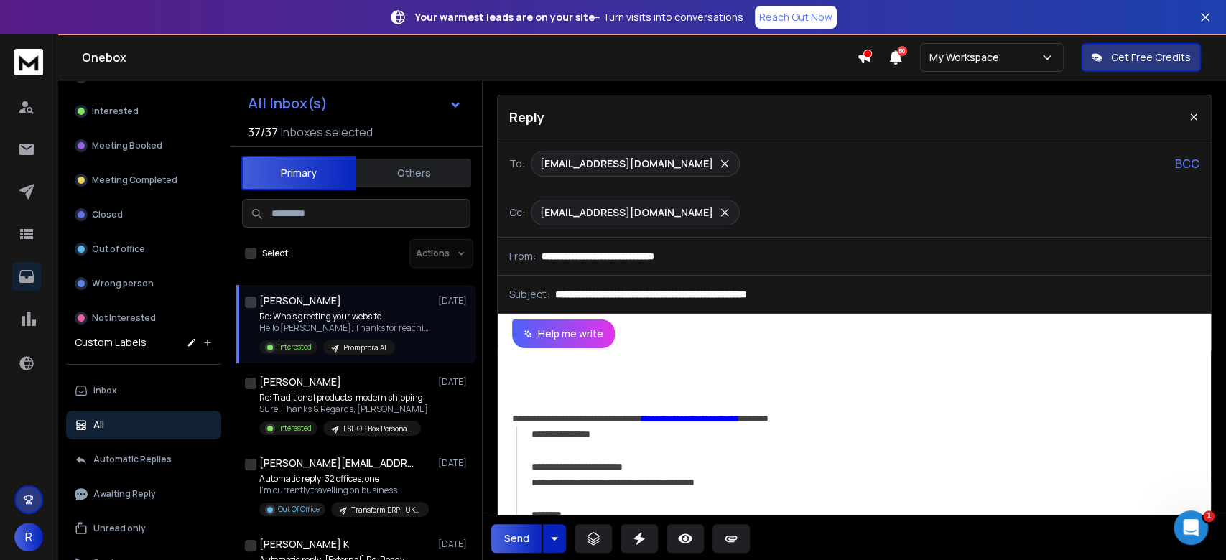
click at [580, 340] on button "Help me write" at bounding box center [563, 334] width 103 height 29
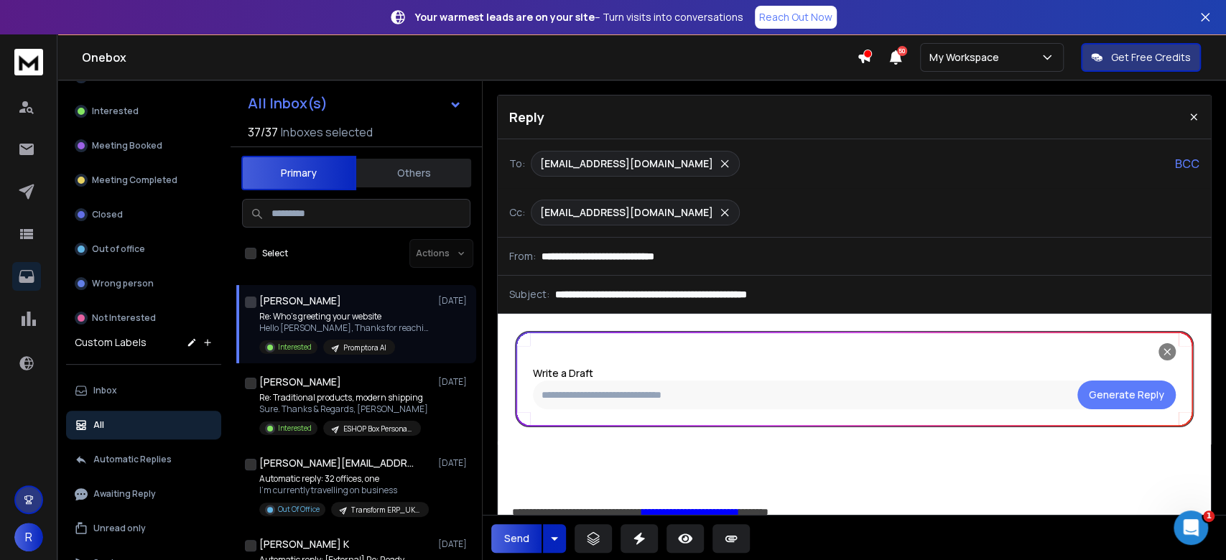
click at [657, 404] on input "text" at bounding box center [854, 395] width 643 height 29
type input "**********"
click at [1105, 394] on button "Generate Reply" at bounding box center [1126, 395] width 98 height 29
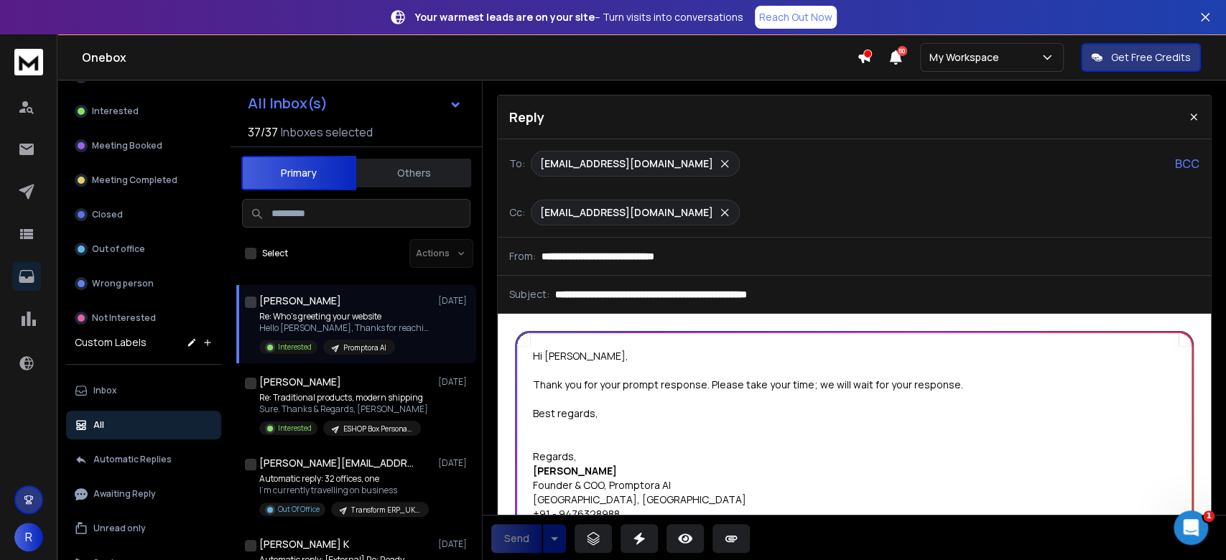
click at [1190, 122] on icon at bounding box center [1193, 116] width 11 height 11
